Goal: Task Accomplishment & Management: Use online tool/utility

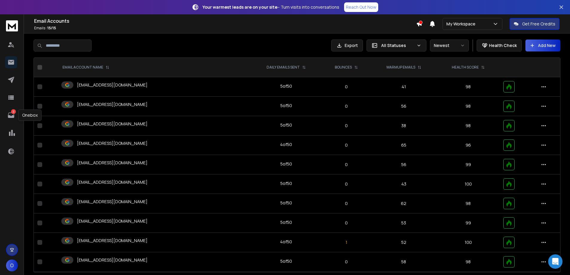
click at [9, 109] on div "2" at bounding box center [12, 99] width 14 height 121
click at [12, 113] on link "2" at bounding box center [11, 115] width 12 height 12
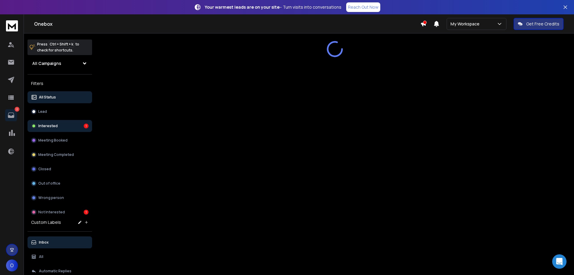
click at [63, 127] on button "Interested 1" at bounding box center [60, 126] width 65 height 12
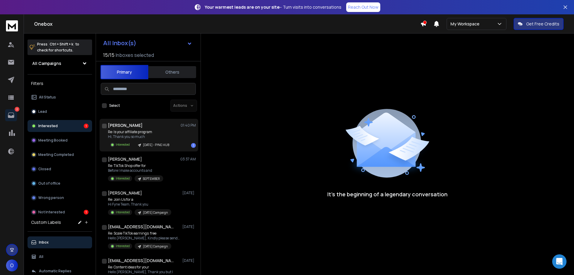
click at [163, 130] on p "Re: Is your affiliate program" at bounding box center [140, 132] width 65 height 5
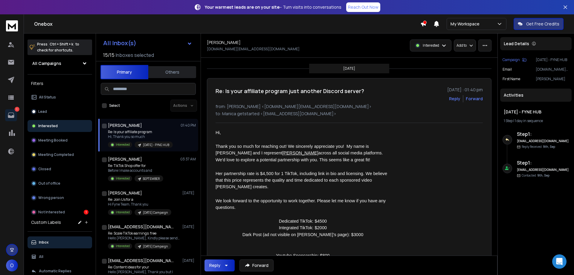
click at [308, 144] on span "Thank you so much for reaching out! We sincerely appreciate you! My name is [PE…" at bounding box center [293, 149] width 155 height 11
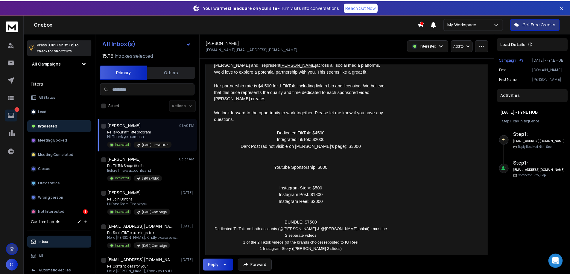
scroll to position [100, 0]
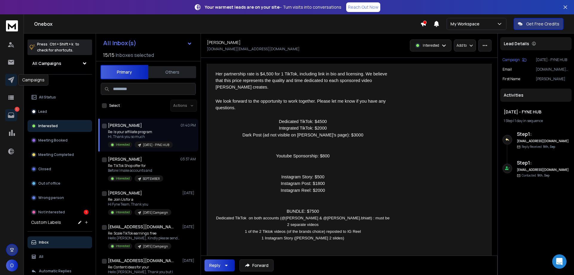
click at [15, 76] on link at bounding box center [11, 80] width 12 height 12
